Goal: Check status

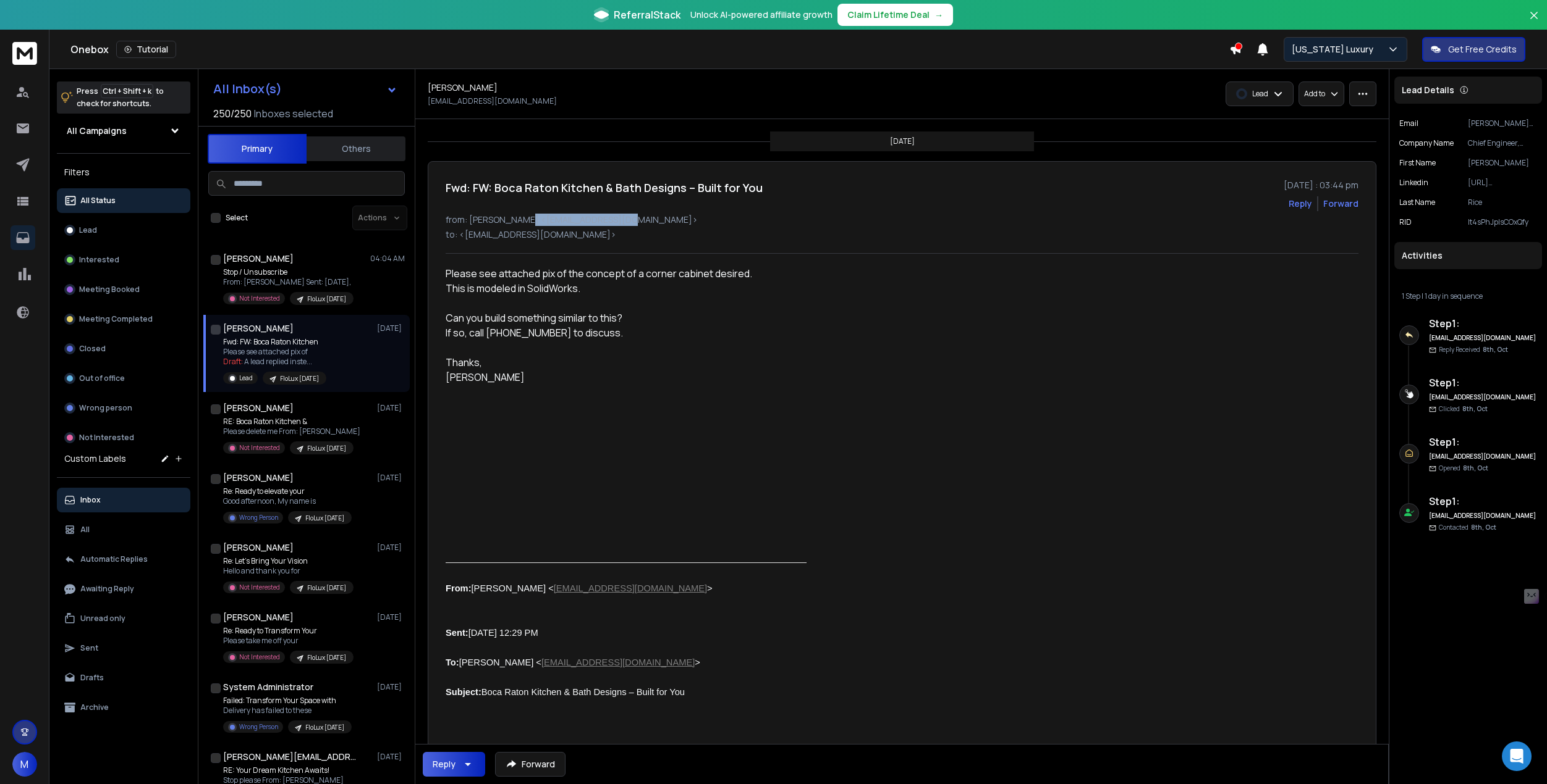
click at [1348, 47] on p "[US_STATE] Luxury" at bounding box center [1334, 49] width 87 height 12
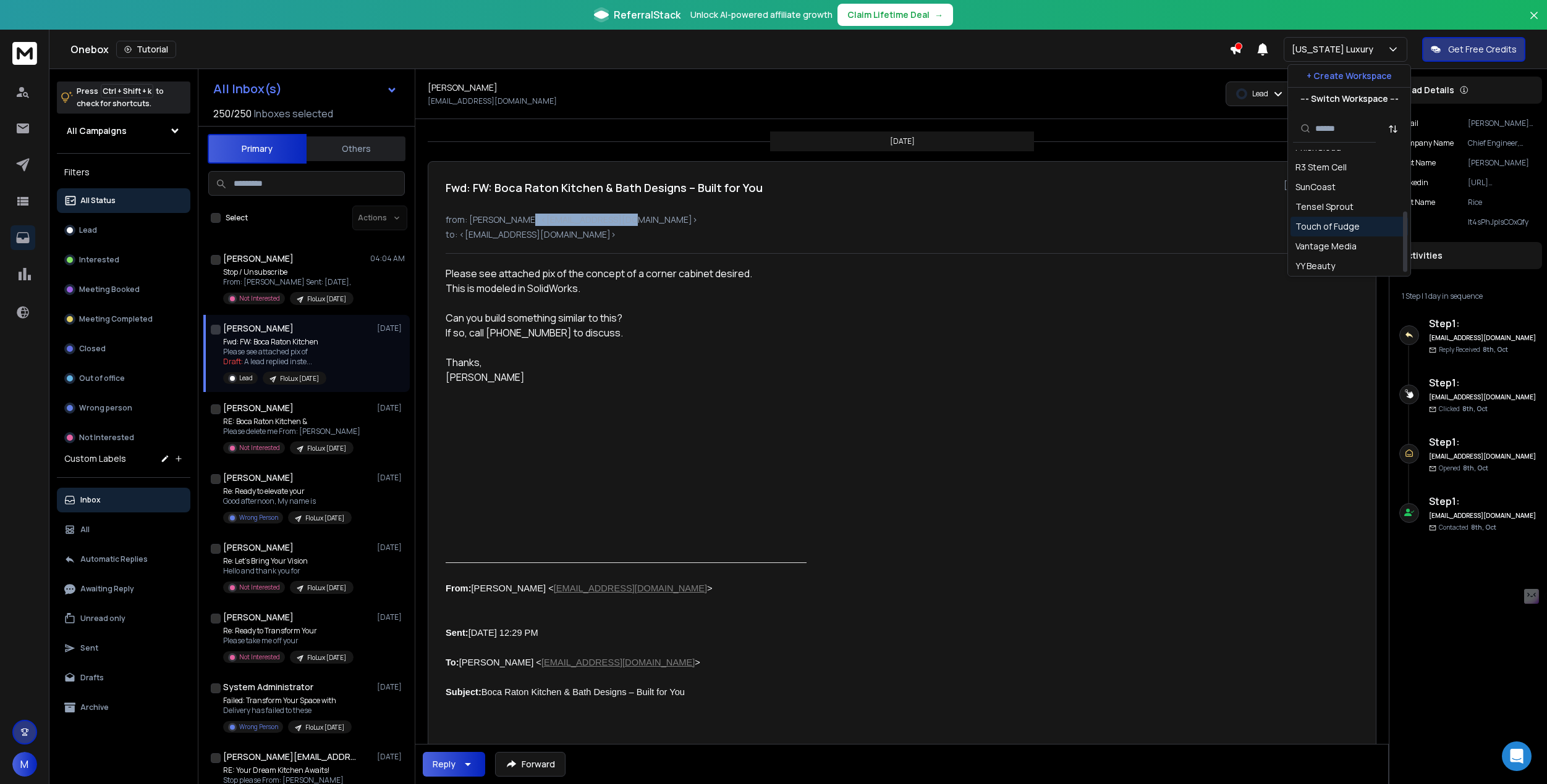
scroll to position [126, 0]
click at [1325, 265] on div "YY Beauty" at bounding box center [1314, 263] width 39 height 12
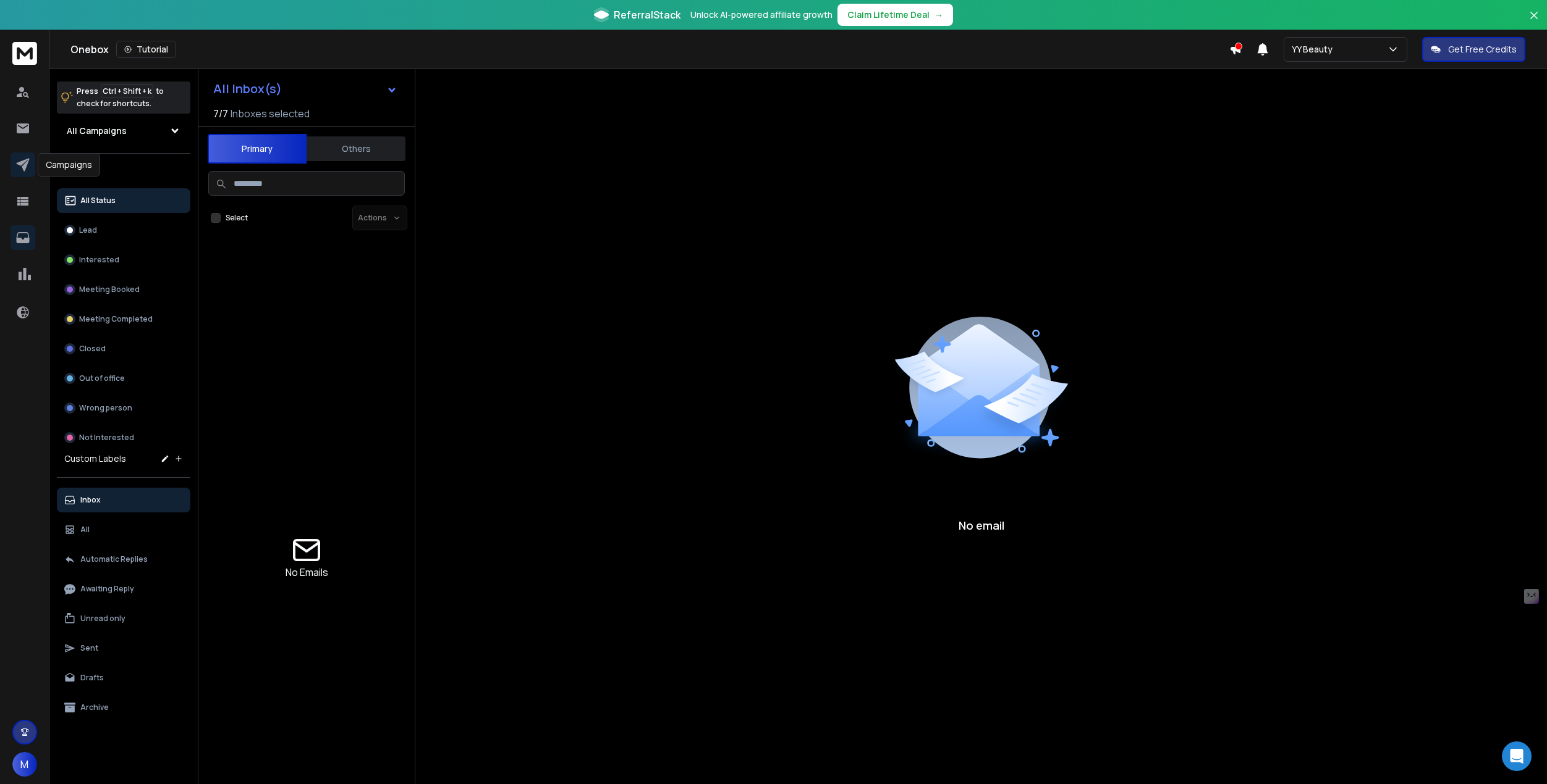
click at [24, 163] on icon at bounding box center [23, 166] width 13 height 13
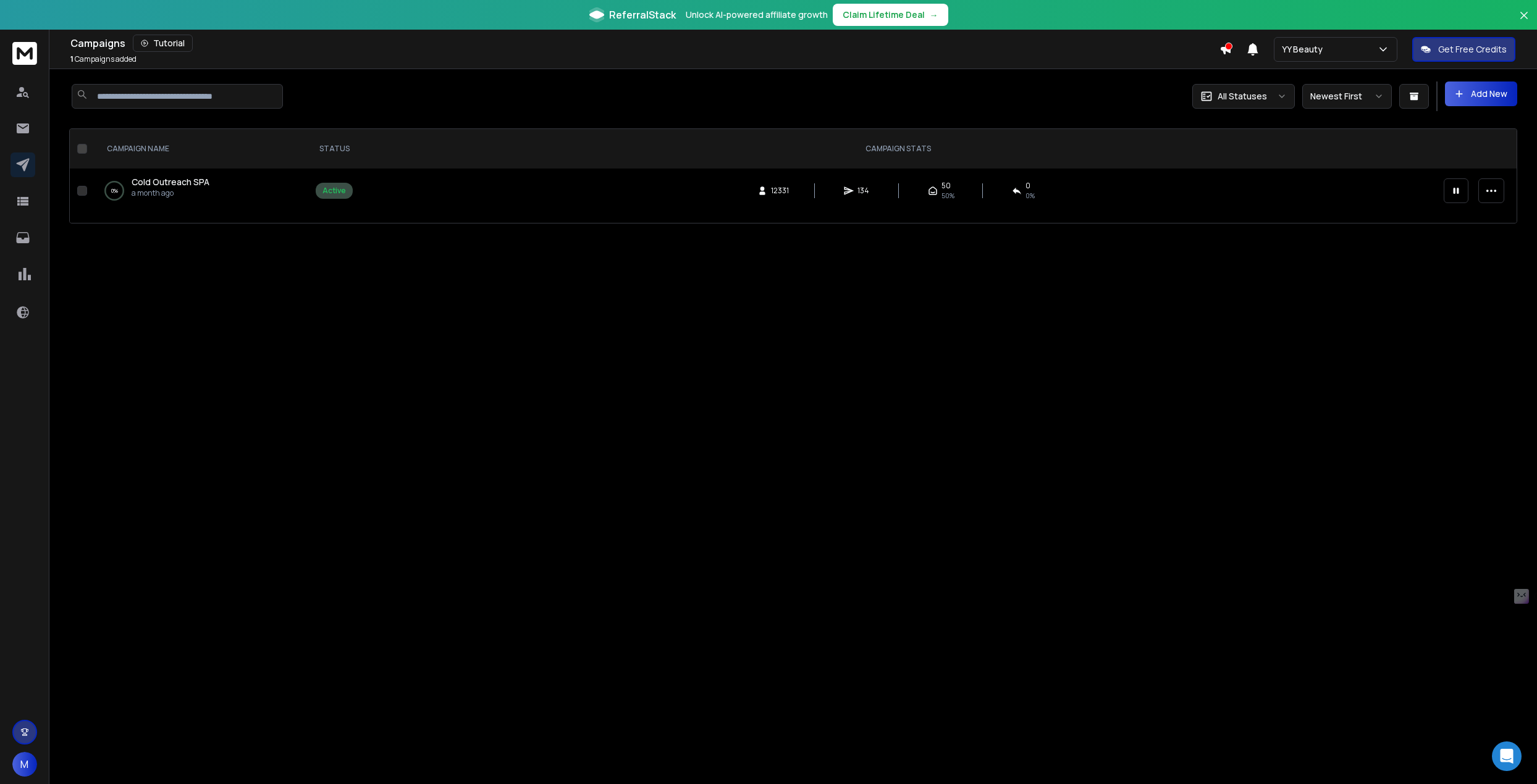
click at [183, 181] on span "Cold Outreach SPA" at bounding box center [171, 182] width 78 height 11
